Goal: Task Accomplishment & Management: Manage account settings

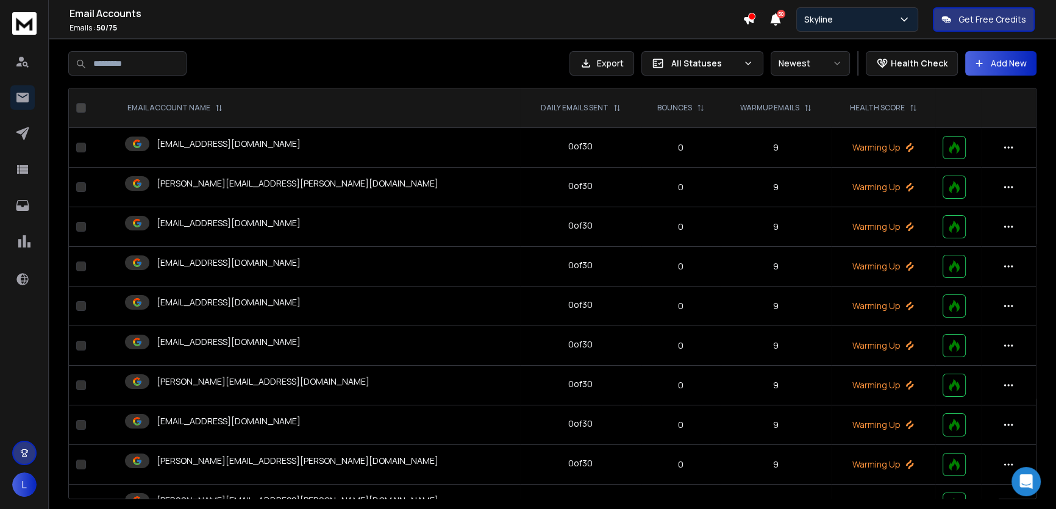
click at [825, 18] on p "Skyline" at bounding box center [821, 19] width 34 height 12
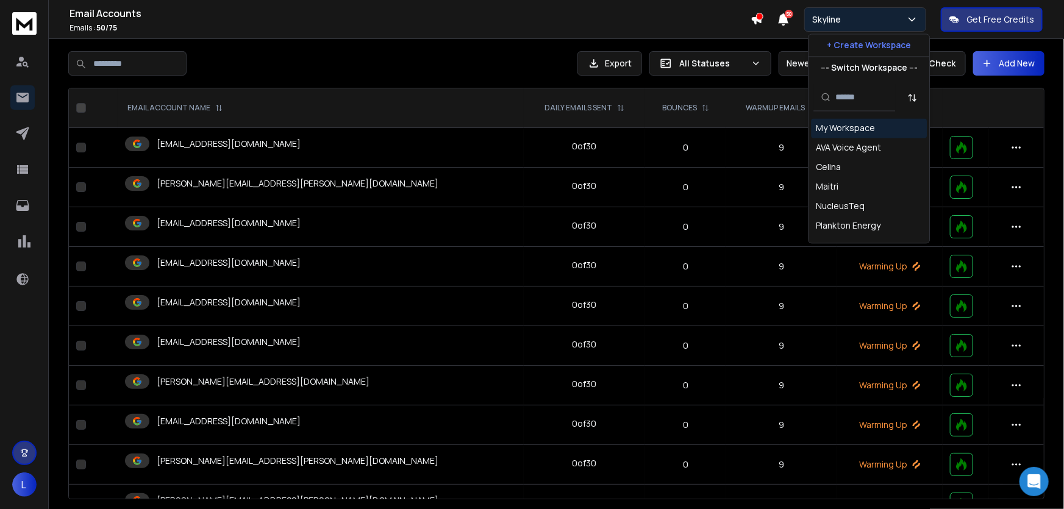
click at [906, 18] on div "Skyline" at bounding box center [865, 19] width 106 height 12
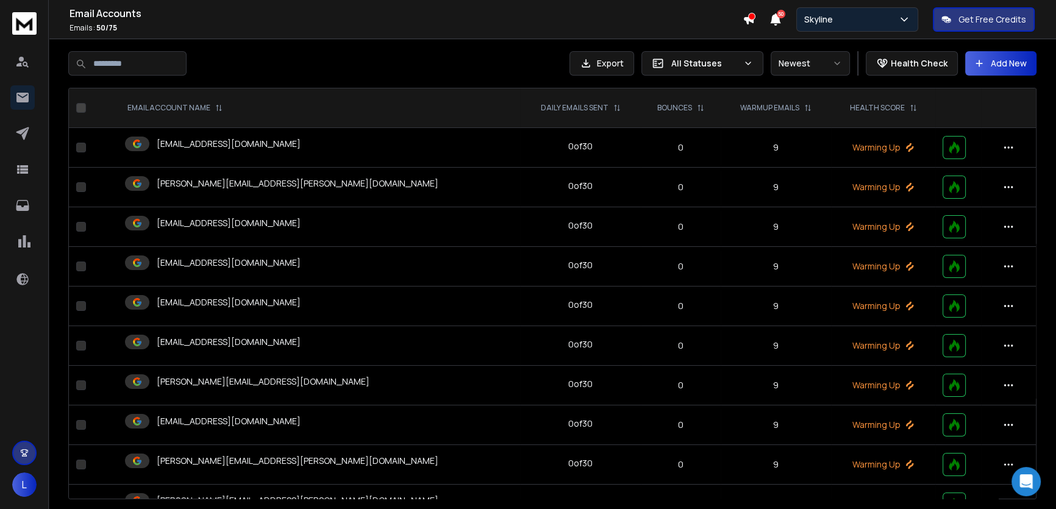
click at [905, 18] on icon "button" at bounding box center [904, 19] width 12 height 12
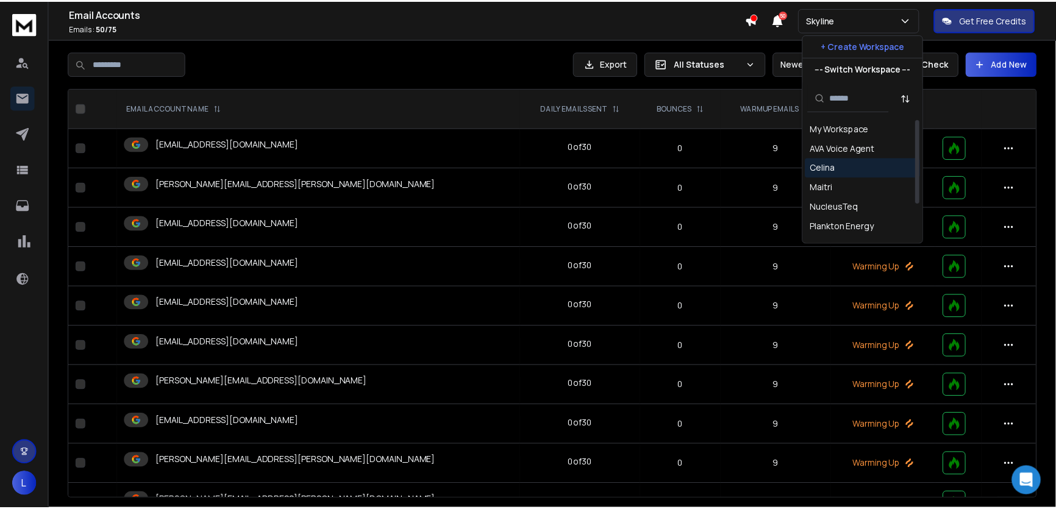
scroll to position [53, 0]
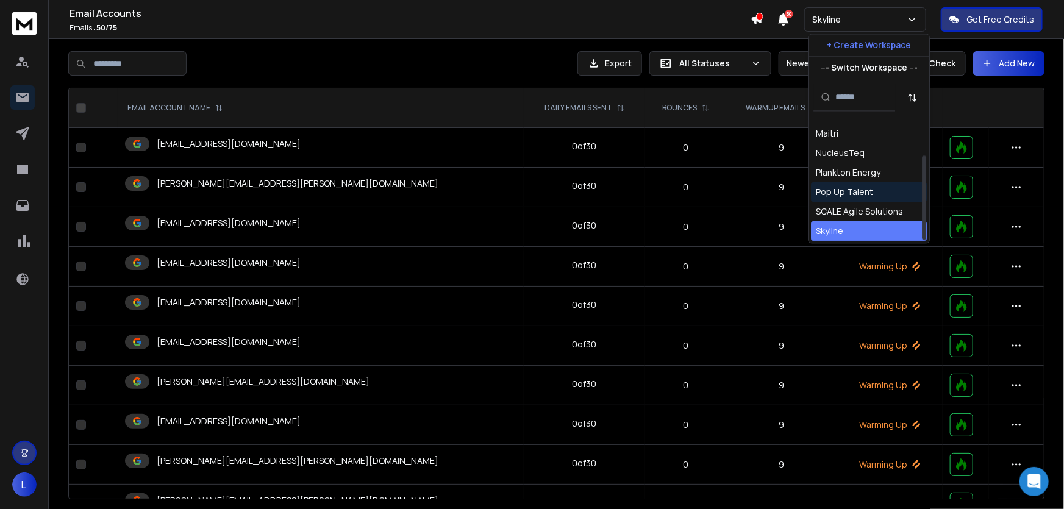
click at [850, 191] on div "Pop Up Talent" at bounding box center [844, 192] width 57 height 12
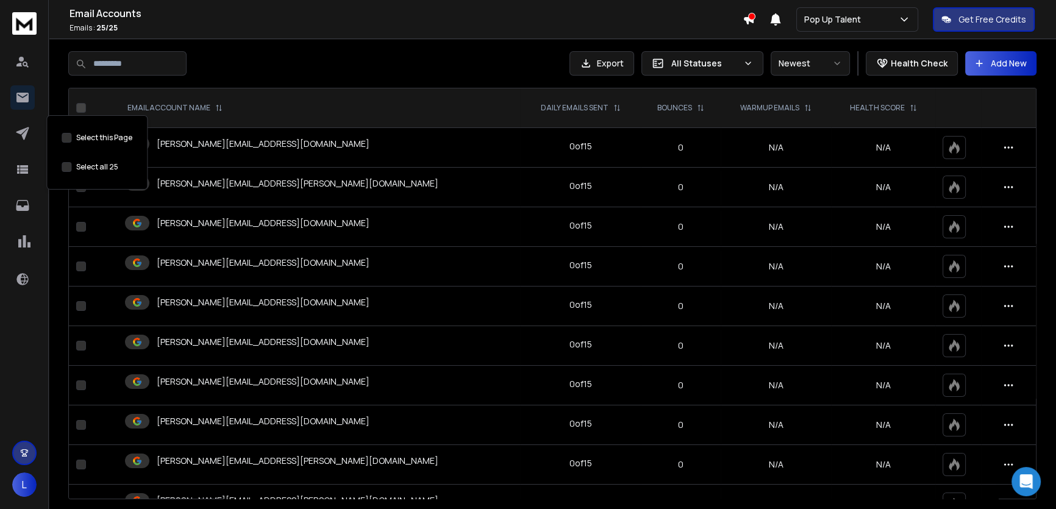
click at [67, 165] on button "Select this Page" at bounding box center [67, 167] width 10 height 10
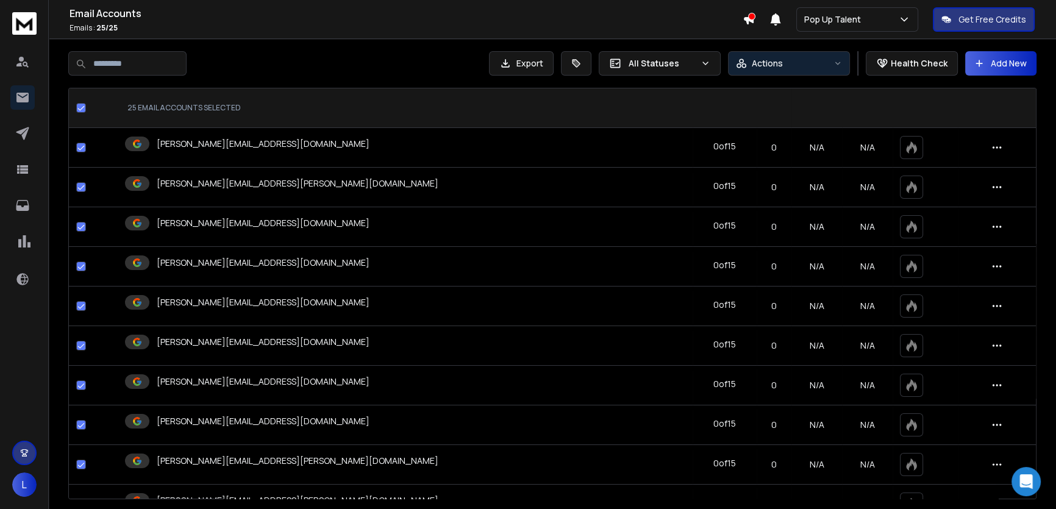
click at [771, 62] on p "Actions" at bounding box center [767, 63] width 31 height 12
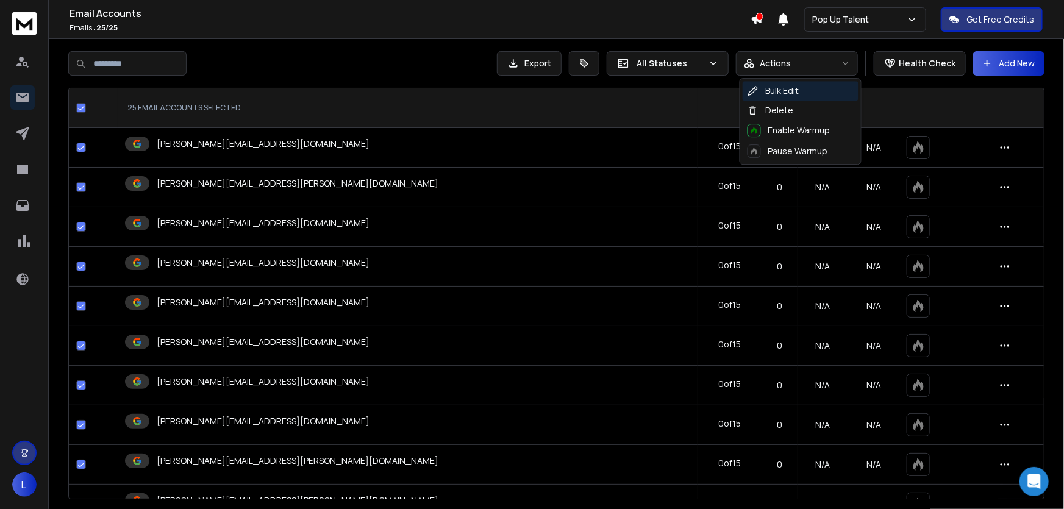
click at [784, 88] on div "Bulk Edit" at bounding box center [774, 91] width 52 height 12
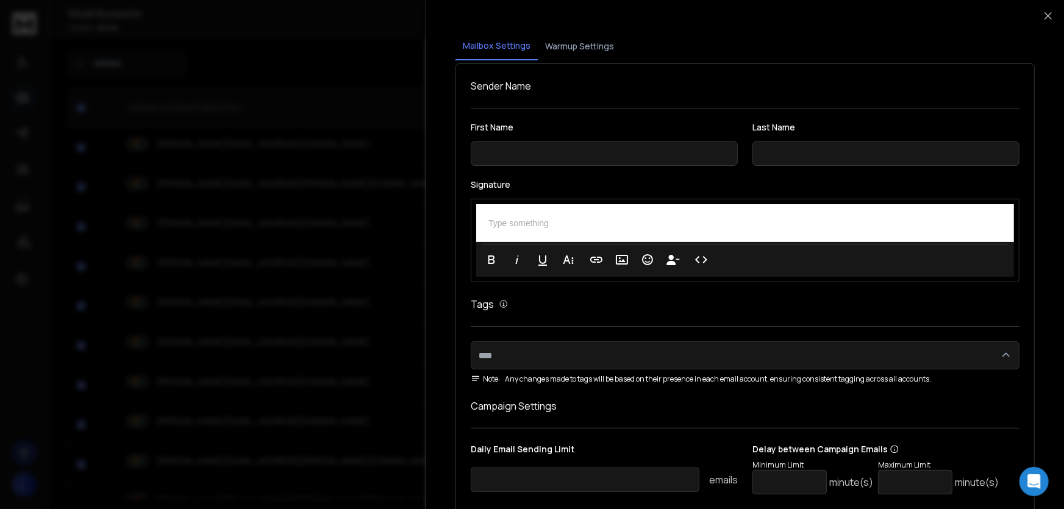
click at [585, 49] on button "Warmup Settings" at bounding box center [580, 46] width 84 height 27
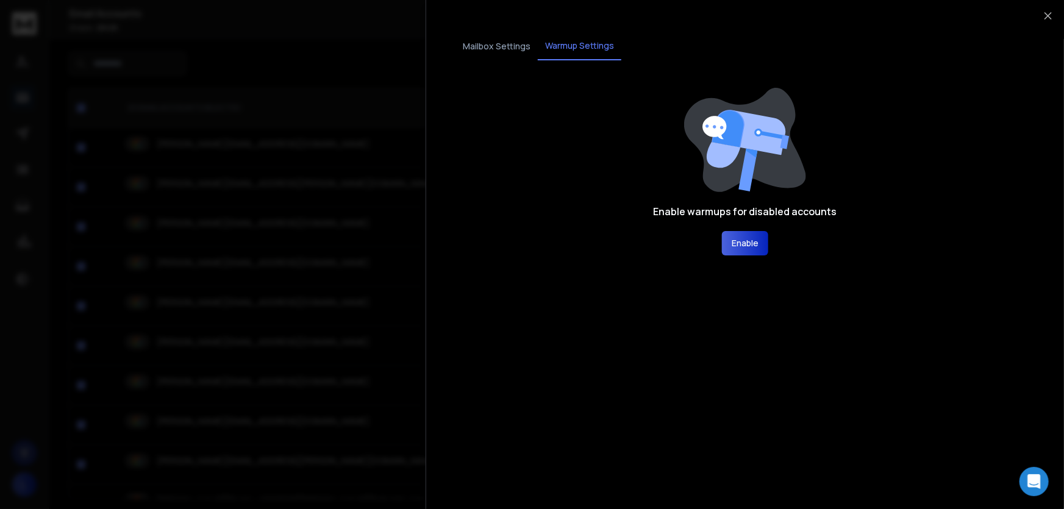
drag, startPoint x: 767, startPoint y: 271, endPoint x: 756, endPoint y: 242, distance: 30.7
click at [765, 271] on div "Mailbox Settings Warmup Settings Enable warmups for disabled accounts Enable" at bounding box center [745, 145] width 609 height 260
click at [756, 243] on button "Enable" at bounding box center [745, 243] width 46 height 24
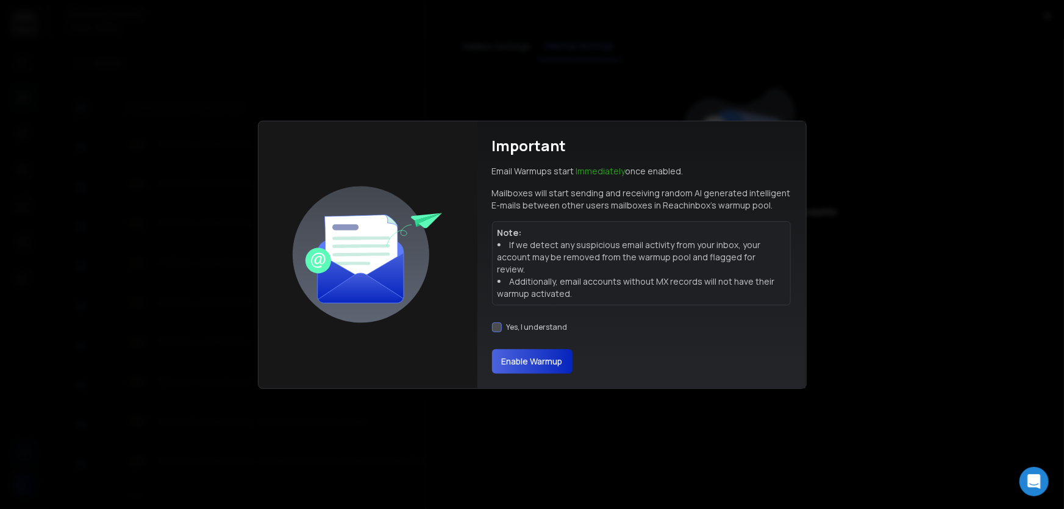
click at [499, 323] on button "Yes, I understand" at bounding box center [497, 328] width 10 height 10
click at [519, 349] on button "Enable Warmup" at bounding box center [532, 361] width 80 height 24
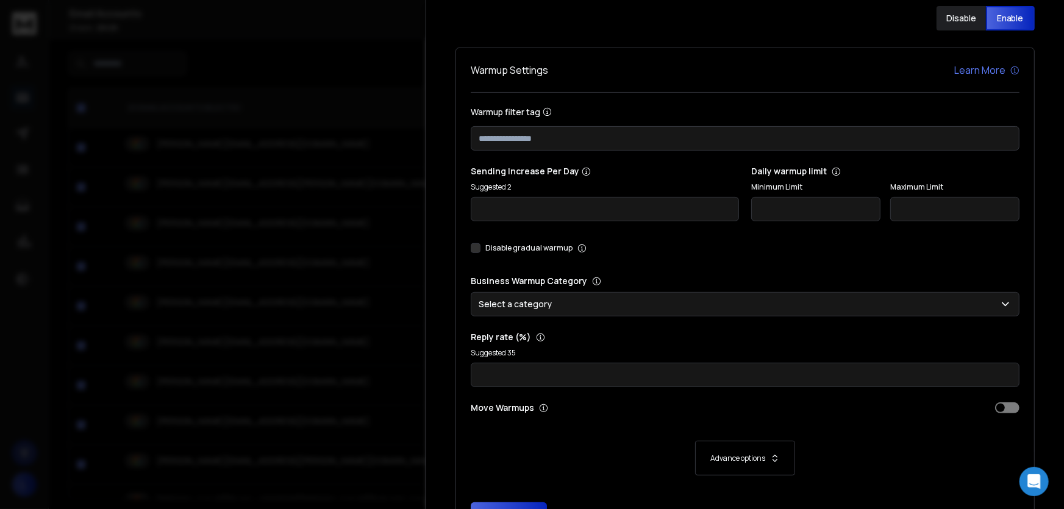
scroll to position [110, 0]
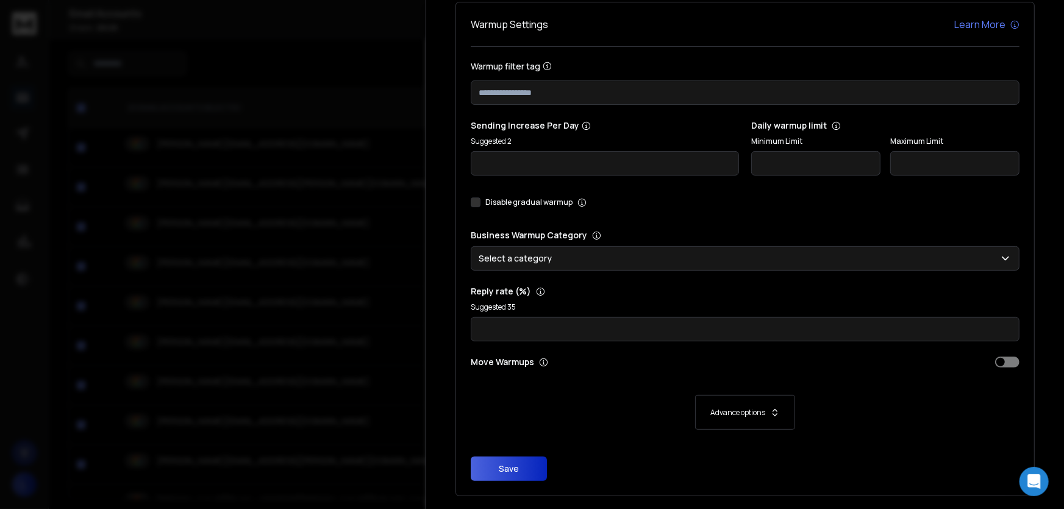
click at [607, 169] on input "number" at bounding box center [605, 163] width 268 height 24
type input "*"
click at [831, 168] on input "number" at bounding box center [815, 163] width 129 height 24
type input "**"
click at [916, 173] on input "number" at bounding box center [954, 163] width 129 height 24
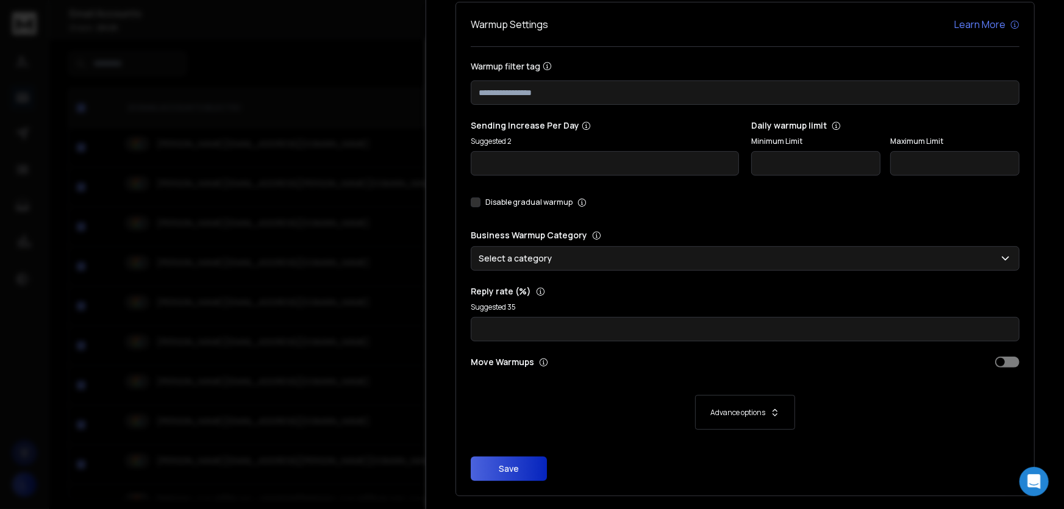
type input "**"
click at [690, 215] on form "Warmup Settings Learn More Warmup filter tag Sending Increase Per Day Suggested…" at bounding box center [745, 249] width 549 height 464
click at [556, 342] on form "Warmup Settings Learn More Warmup filter tag Sending Increase Per Day Suggested…" at bounding box center [745, 249] width 549 height 464
click at [546, 335] on input "number" at bounding box center [745, 329] width 549 height 24
type input "*"
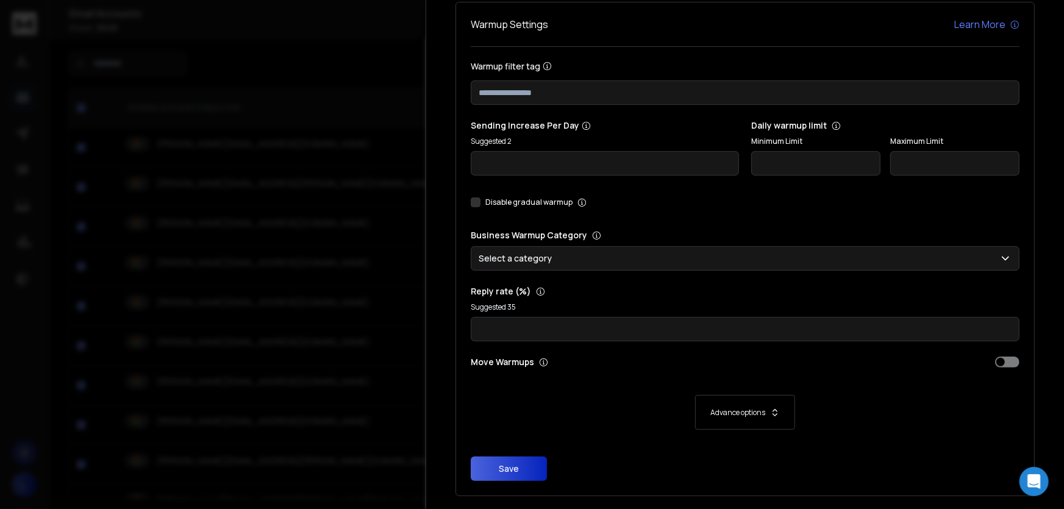
type input "**"
click at [596, 404] on button "Advance options" at bounding box center [745, 412] width 524 height 35
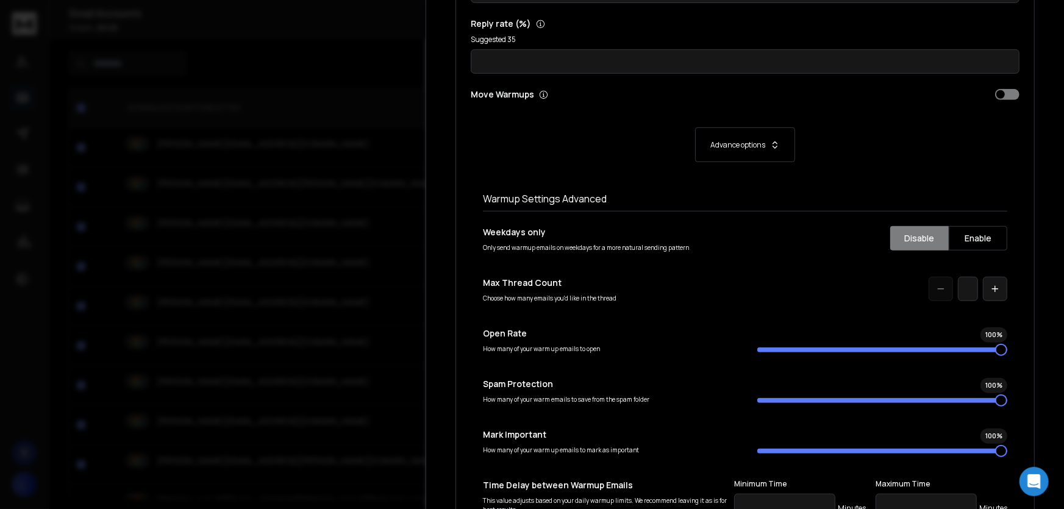
scroll to position [388, 0]
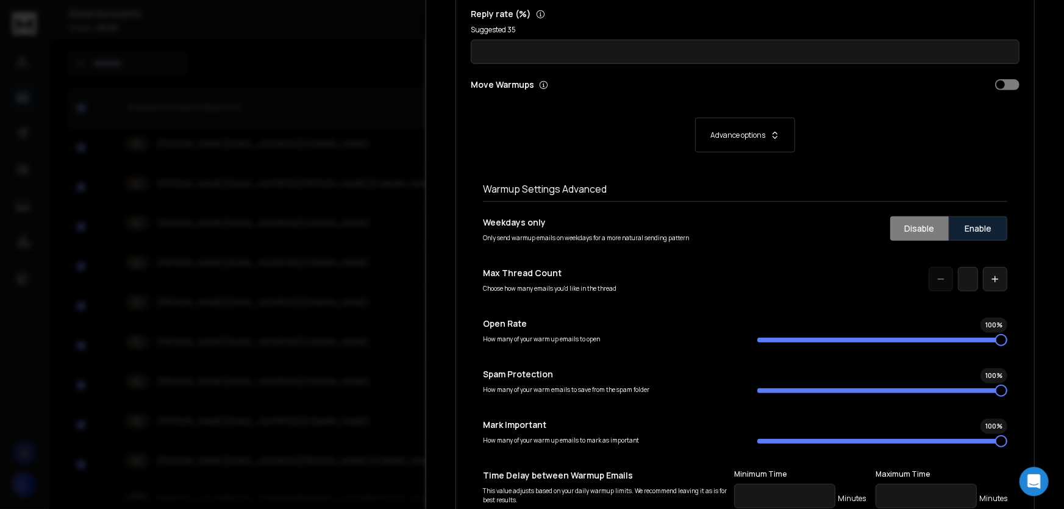
click at [969, 236] on button "Enable" at bounding box center [978, 228] width 59 height 24
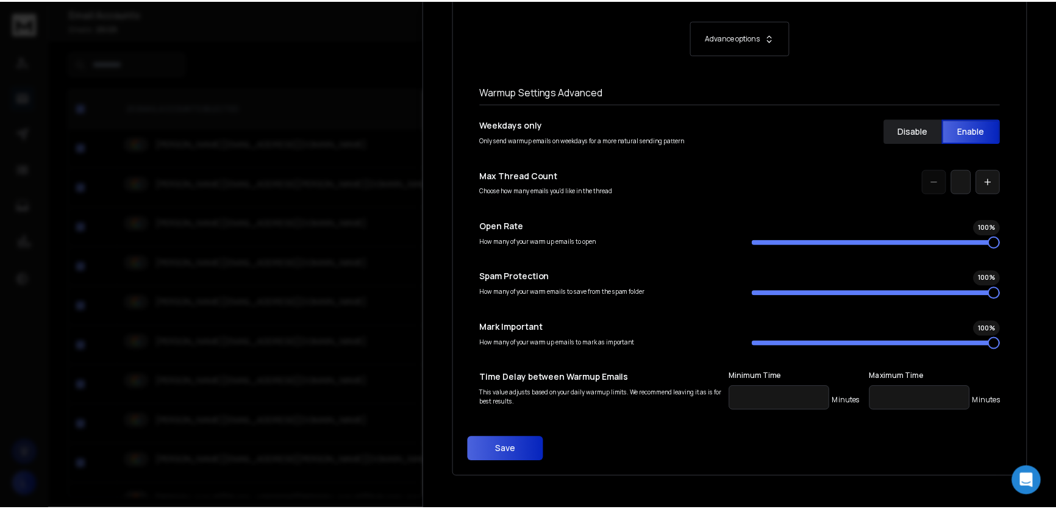
scroll to position [487, 0]
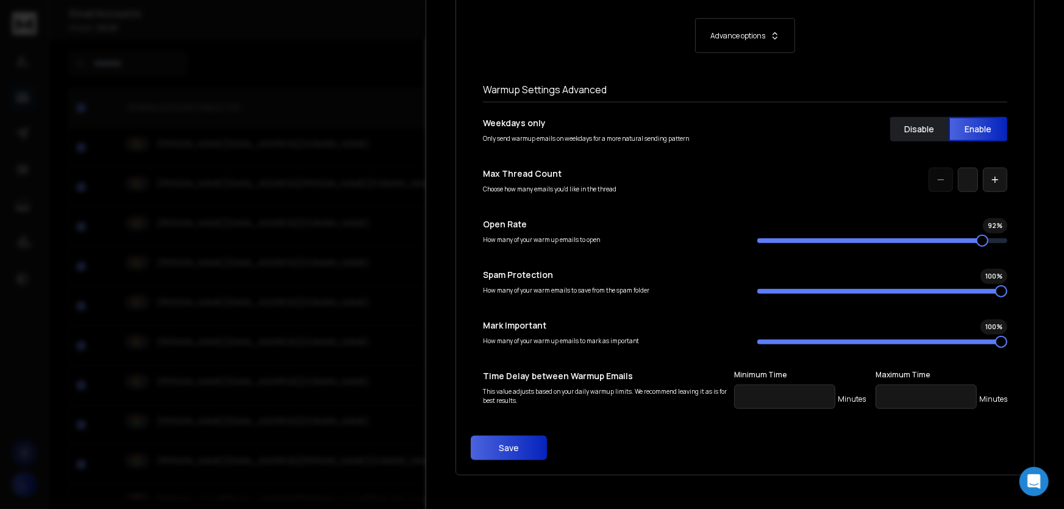
click at [985, 243] on span at bounding box center [982, 241] width 12 height 12
click at [990, 342] on span at bounding box center [987, 342] width 12 height 12
click at [520, 451] on button "Save" at bounding box center [509, 448] width 76 height 24
